Goal: Task Accomplishment & Management: Manage account settings

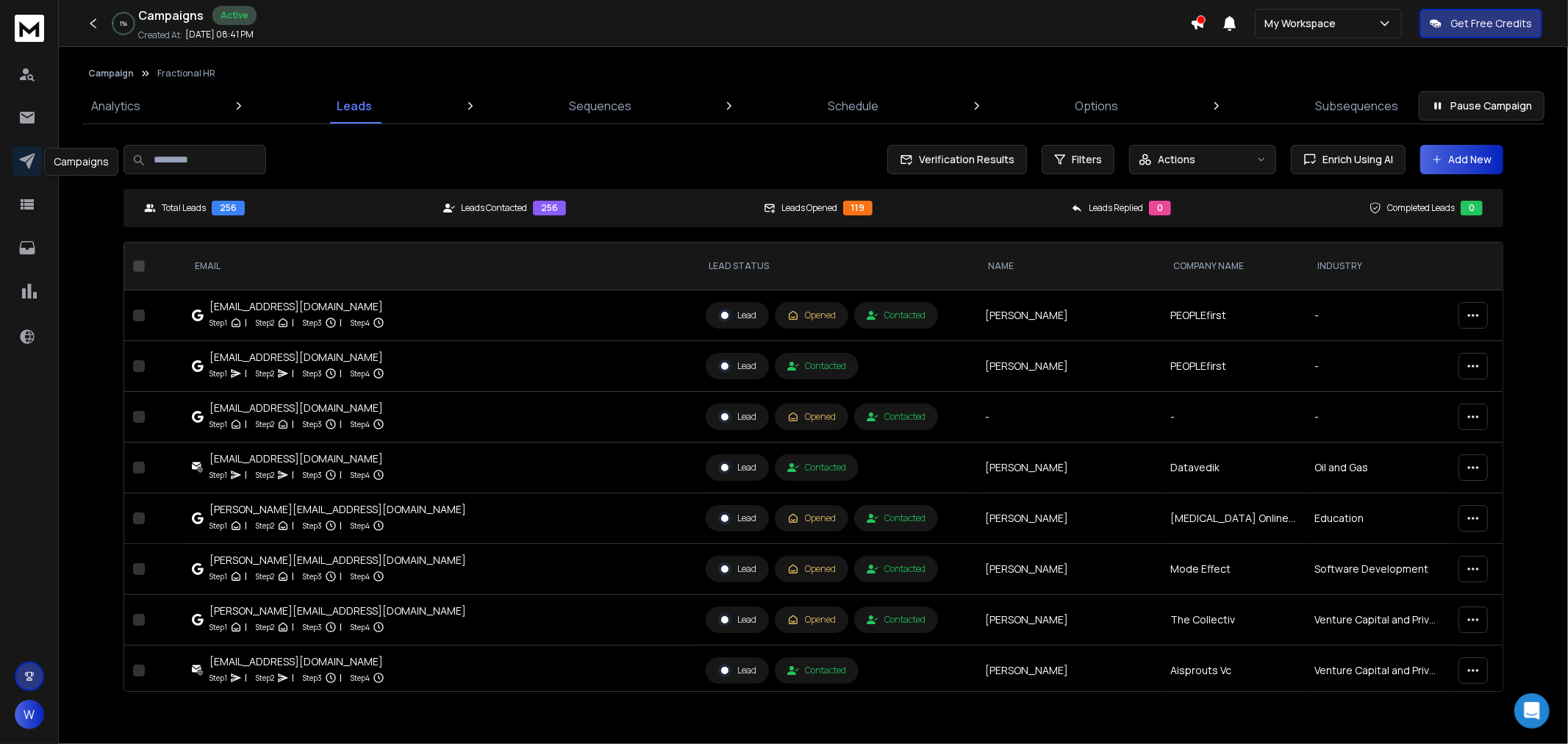
click at [25, 165] on icon at bounding box center [26, 160] width 17 height 17
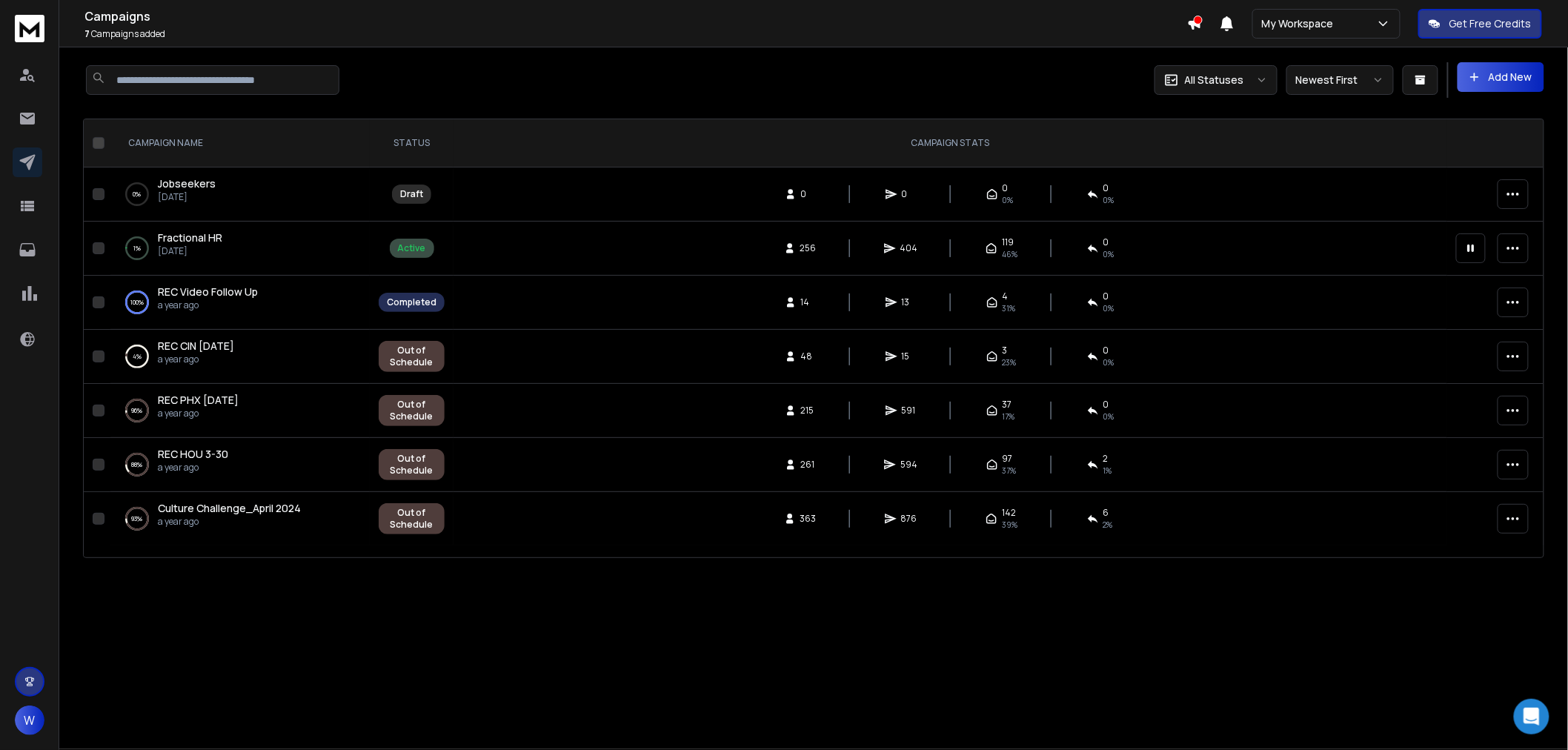
click at [711, 652] on div "Campaigns 7 Campaigns Added All Statuses Newest First Add New CAMPAIGN NAME STA…" at bounding box center [813, 437] width 1461 height 750
click at [1517, 80] on button "Add New" at bounding box center [1501, 77] width 87 height 30
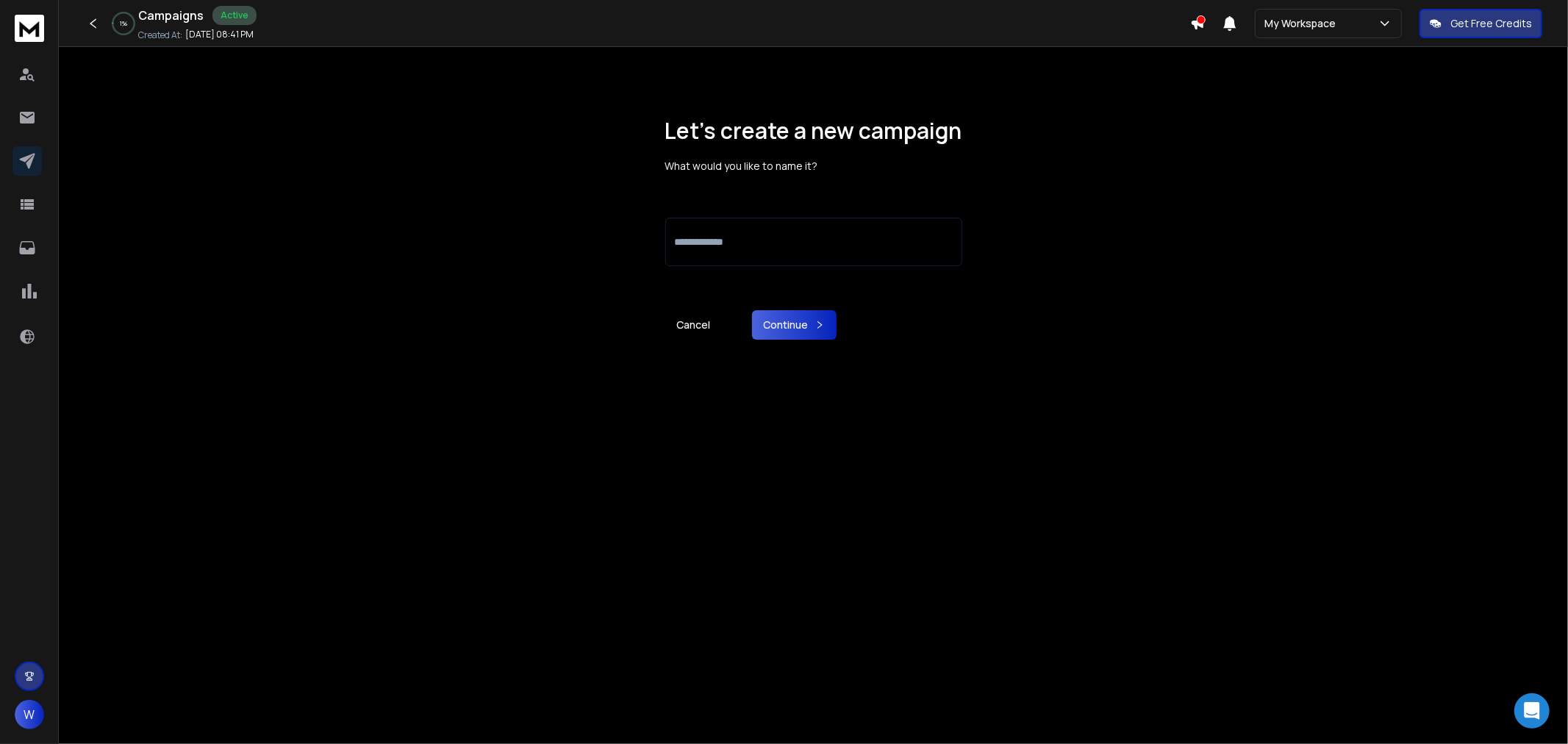
click at [722, 240] on input at bounding box center [813, 242] width 297 height 49
type input "**********"
click at [818, 335] on button "Continue" at bounding box center [794, 325] width 85 height 30
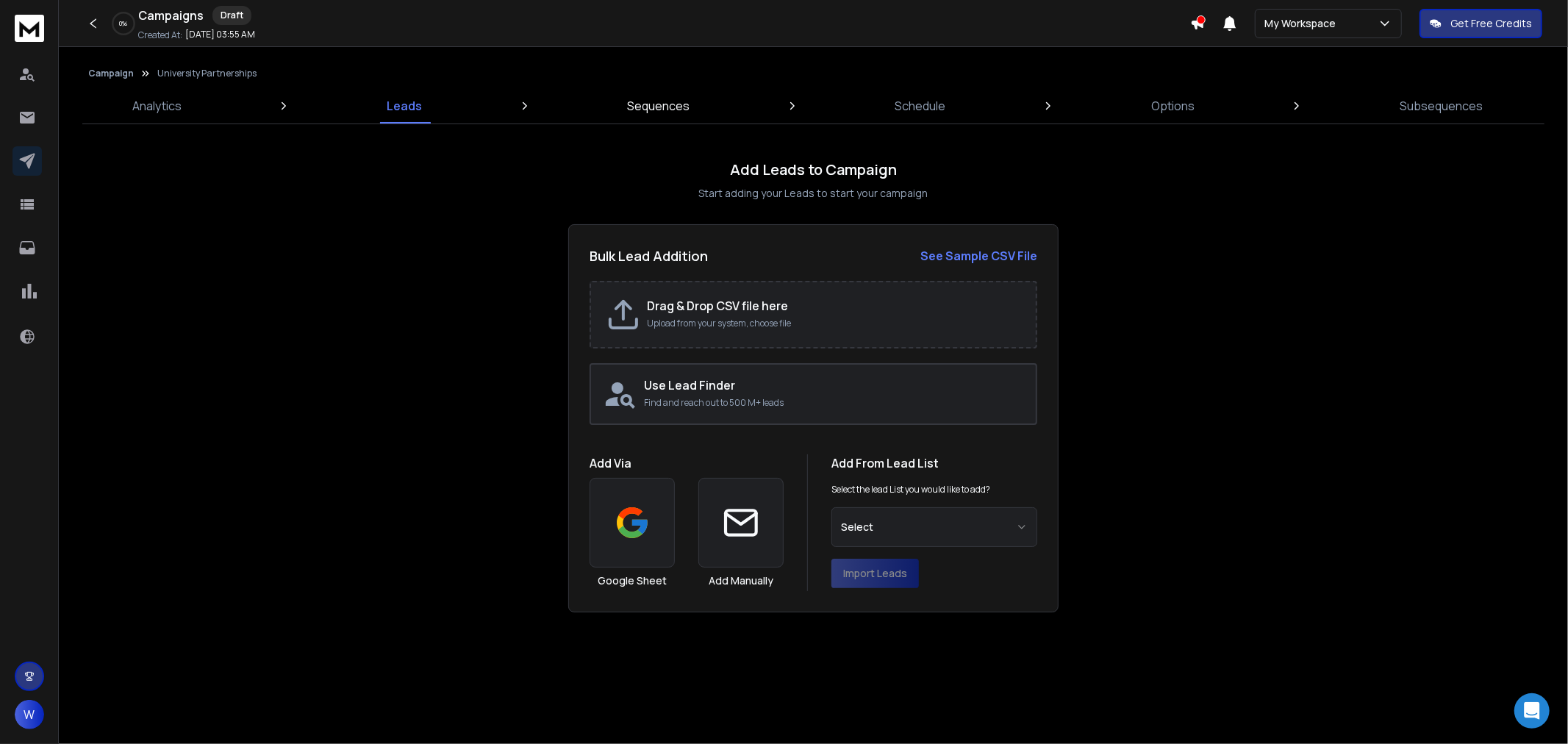
click at [632, 113] on p "Sequences" at bounding box center [659, 105] width 62 height 17
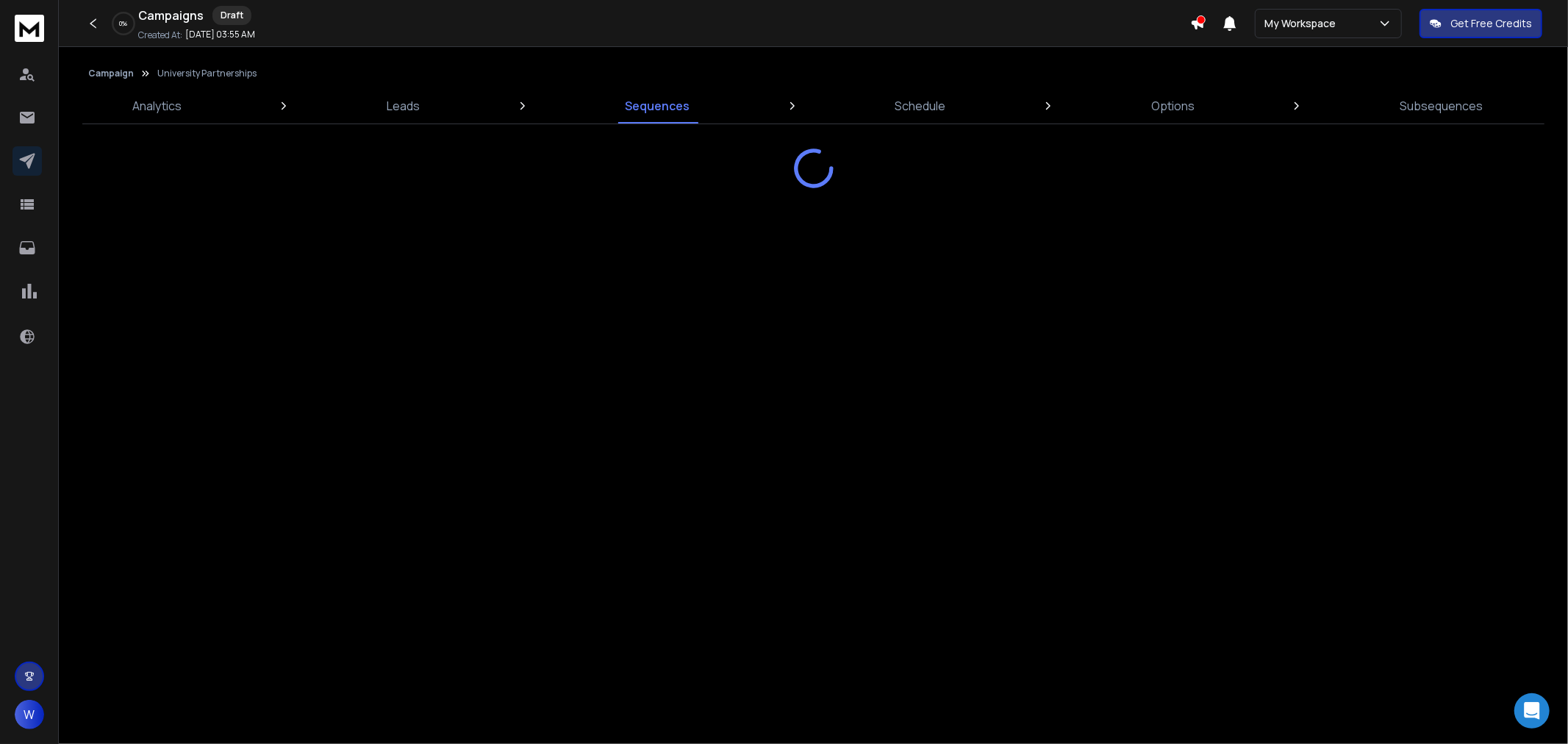
click at [648, 104] on p "Sequences" at bounding box center [657, 105] width 65 height 17
